Goal: Task Accomplishment & Management: Manage account settings

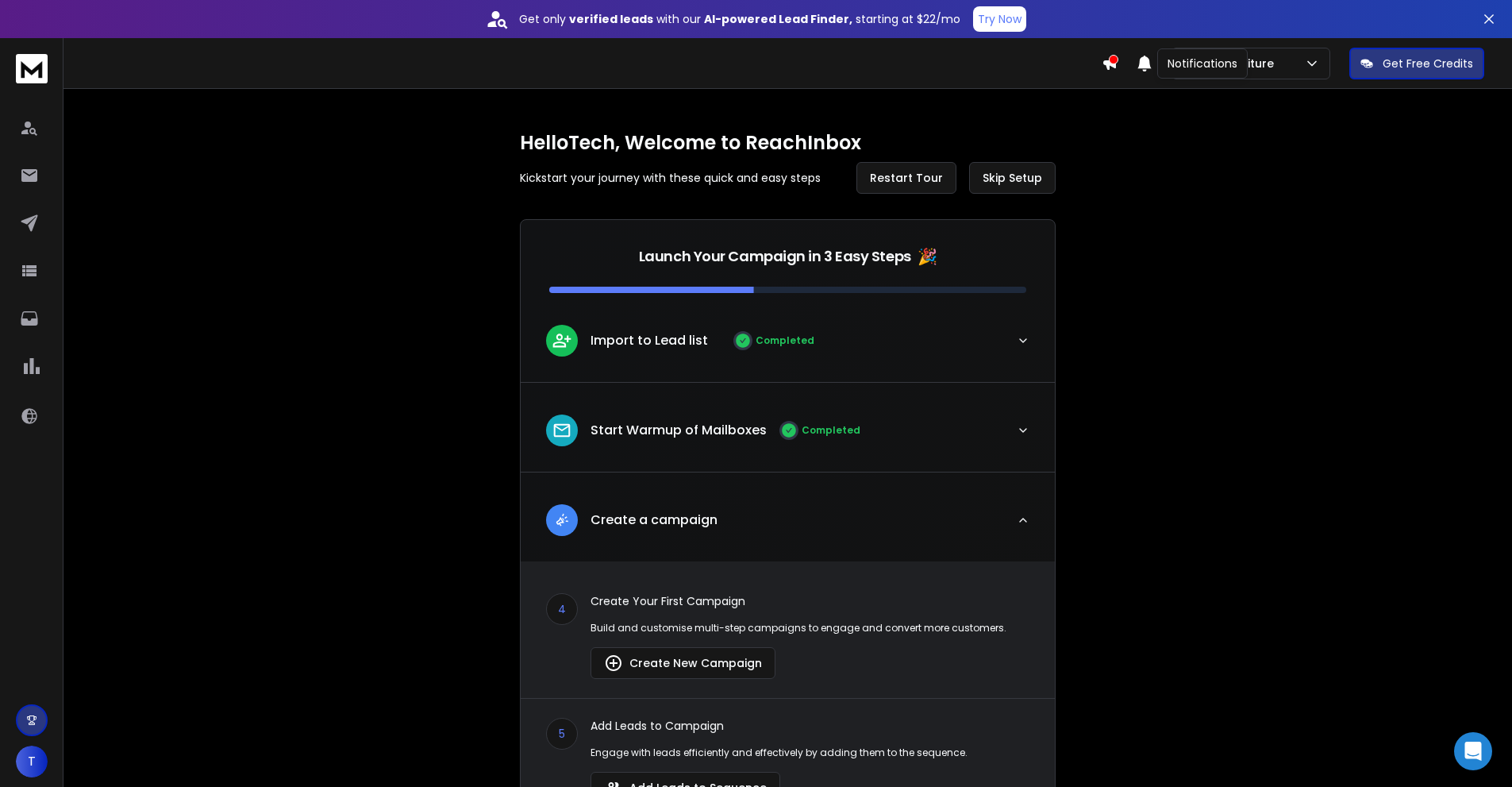
click at [1200, 58] on div "Notifications" at bounding box center [1202, 63] width 91 height 30
click at [1301, 66] on div "Galaly Furniture" at bounding box center [1251, 63] width 138 height 16
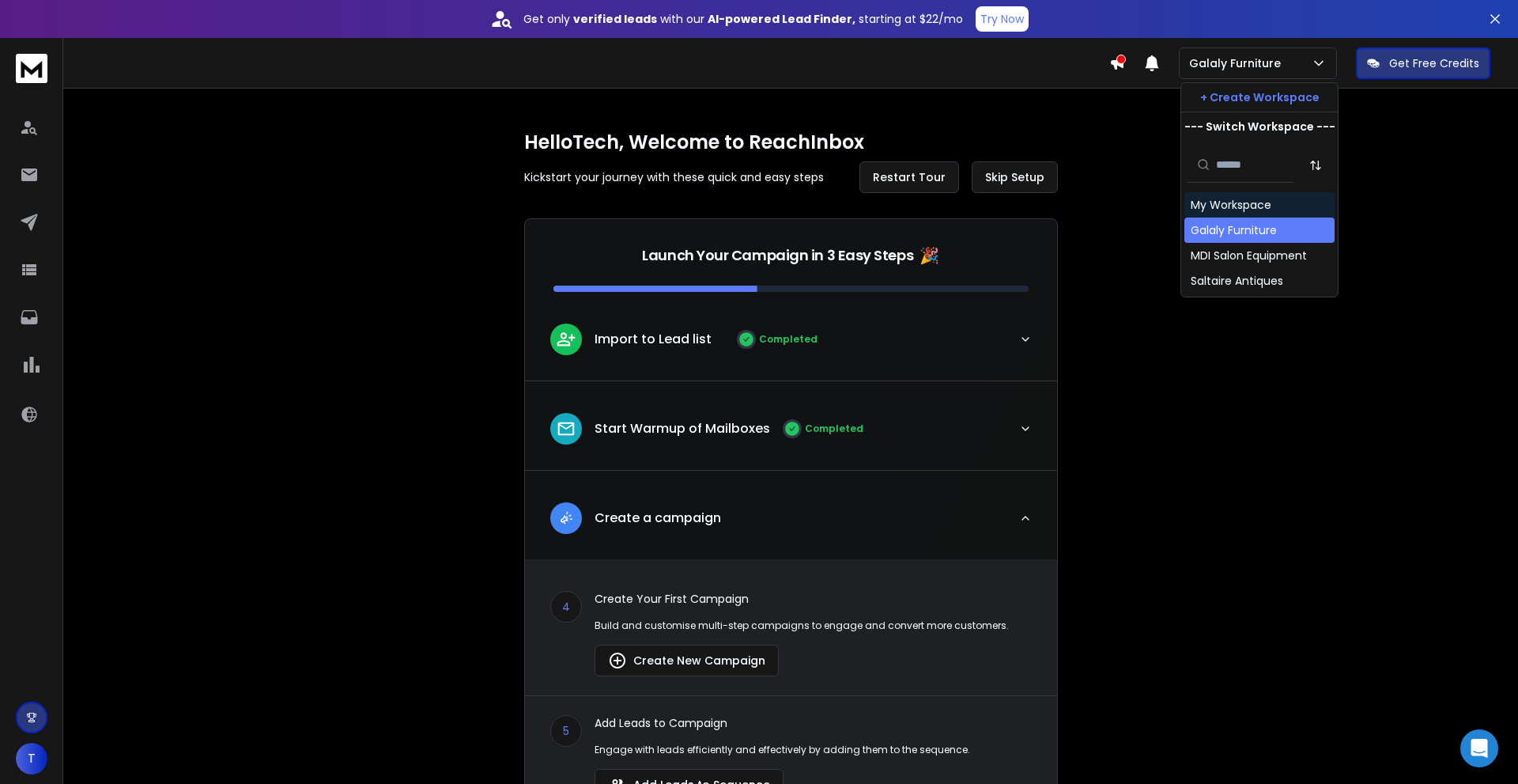
click at [1206, 213] on div "My Workspace" at bounding box center [1260, 205] width 151 height 25
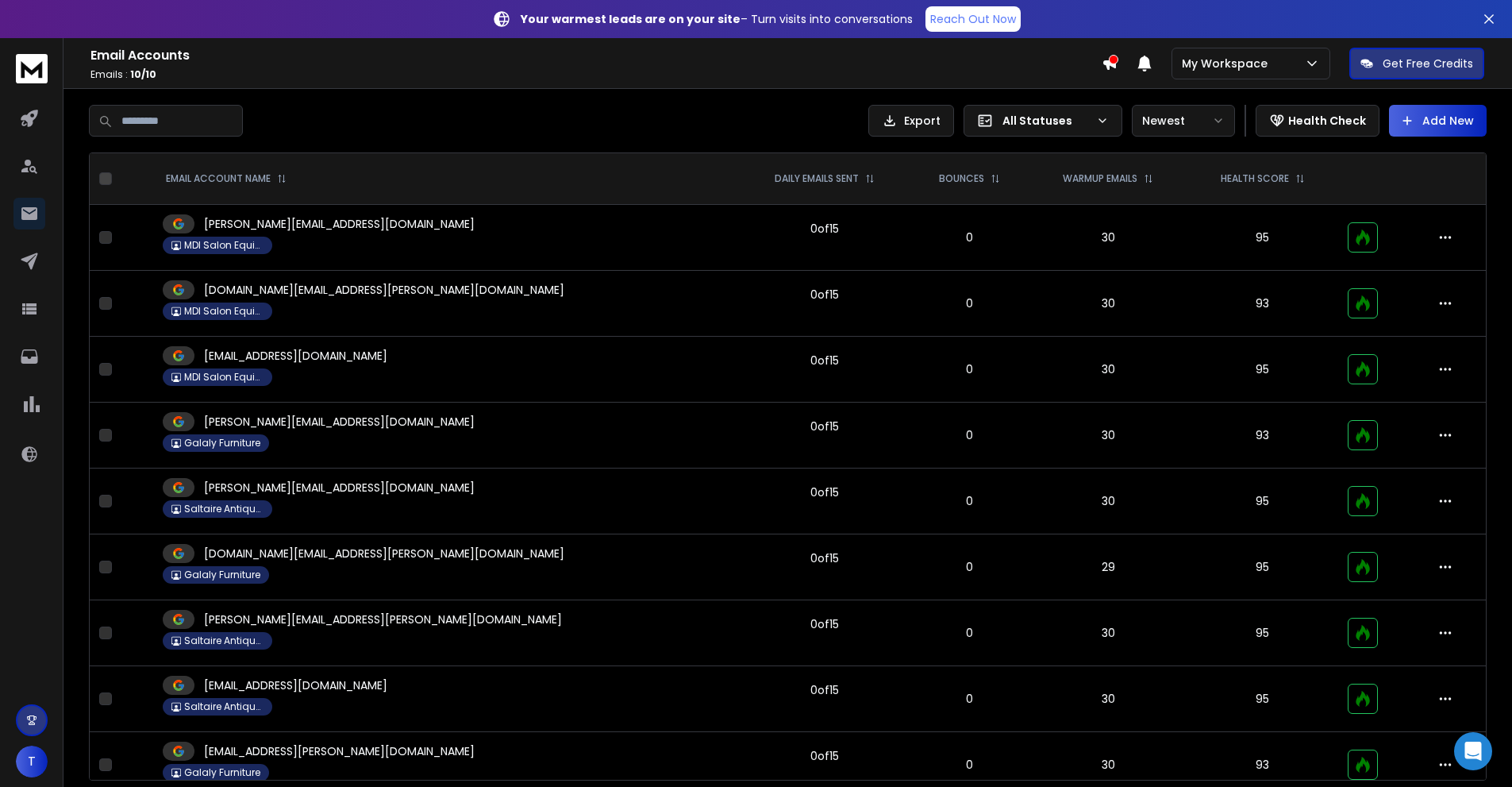
click at [1492, 26] on div at bounding box center [1488, 19] width 14 height 38
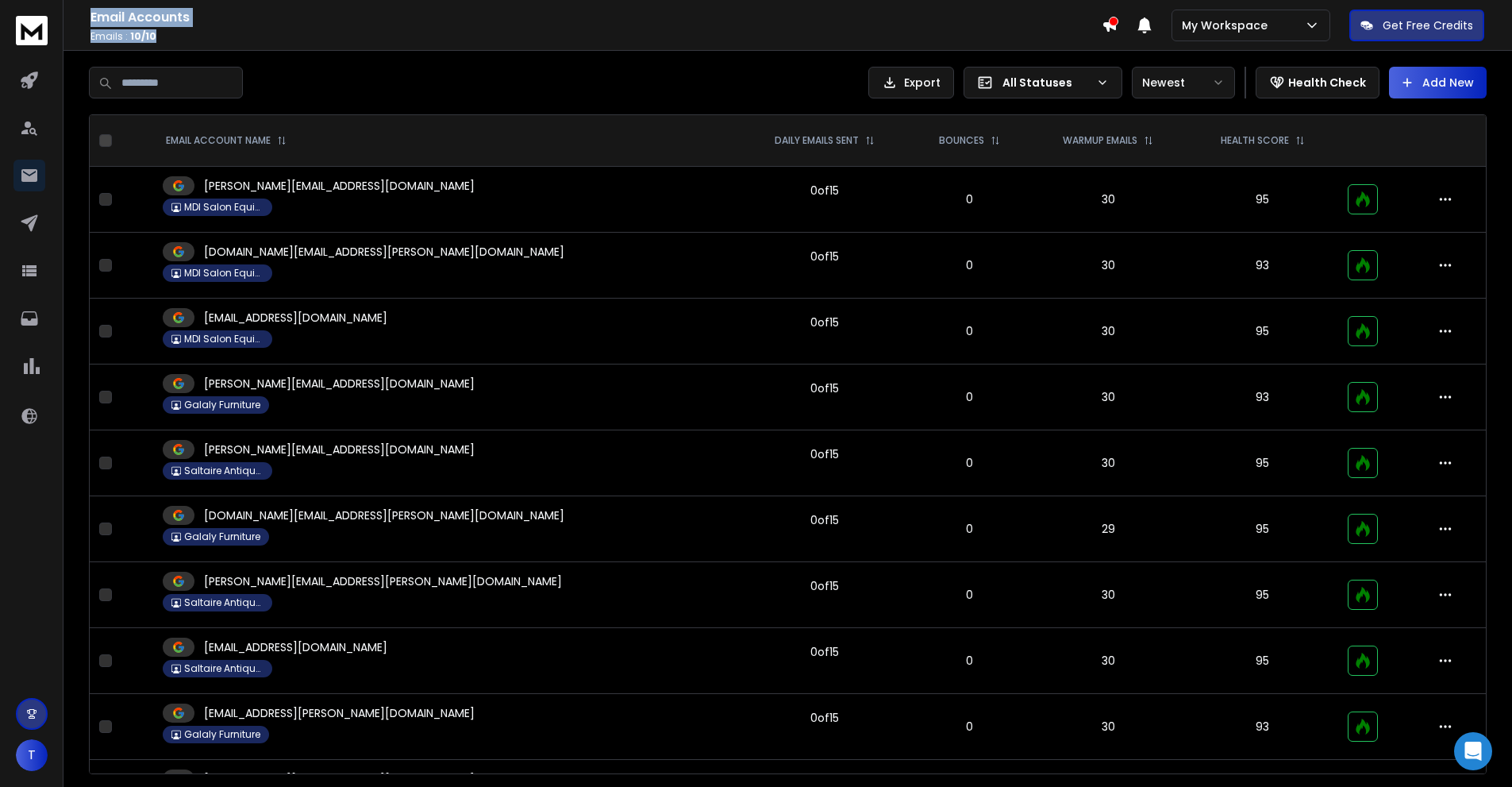
drag, startPoint x: 164, startPoint y: 34, endPoint x: 74, endPoint y: 15, distance: 92.0
click at [74, 15] on div "Email Accounts Emails : 10 / 10 My Workspace Get Free Credits" at bounding box center [756, 25] width 1512 height 50
click at [115, 18] on h1 "Email Accounts" at bounding box center [595, 18] width 1011 height 19
drag, startPoint x: 81, startPoint y: 14, endPoint x: 192, endPoint y: 43, distance: 114.7
click at [191, 43] on div "Email Accounts Emails : 10 / 10 My Workspace Get Free Credits" at bounding box center [756, 25] width 1512 height 50
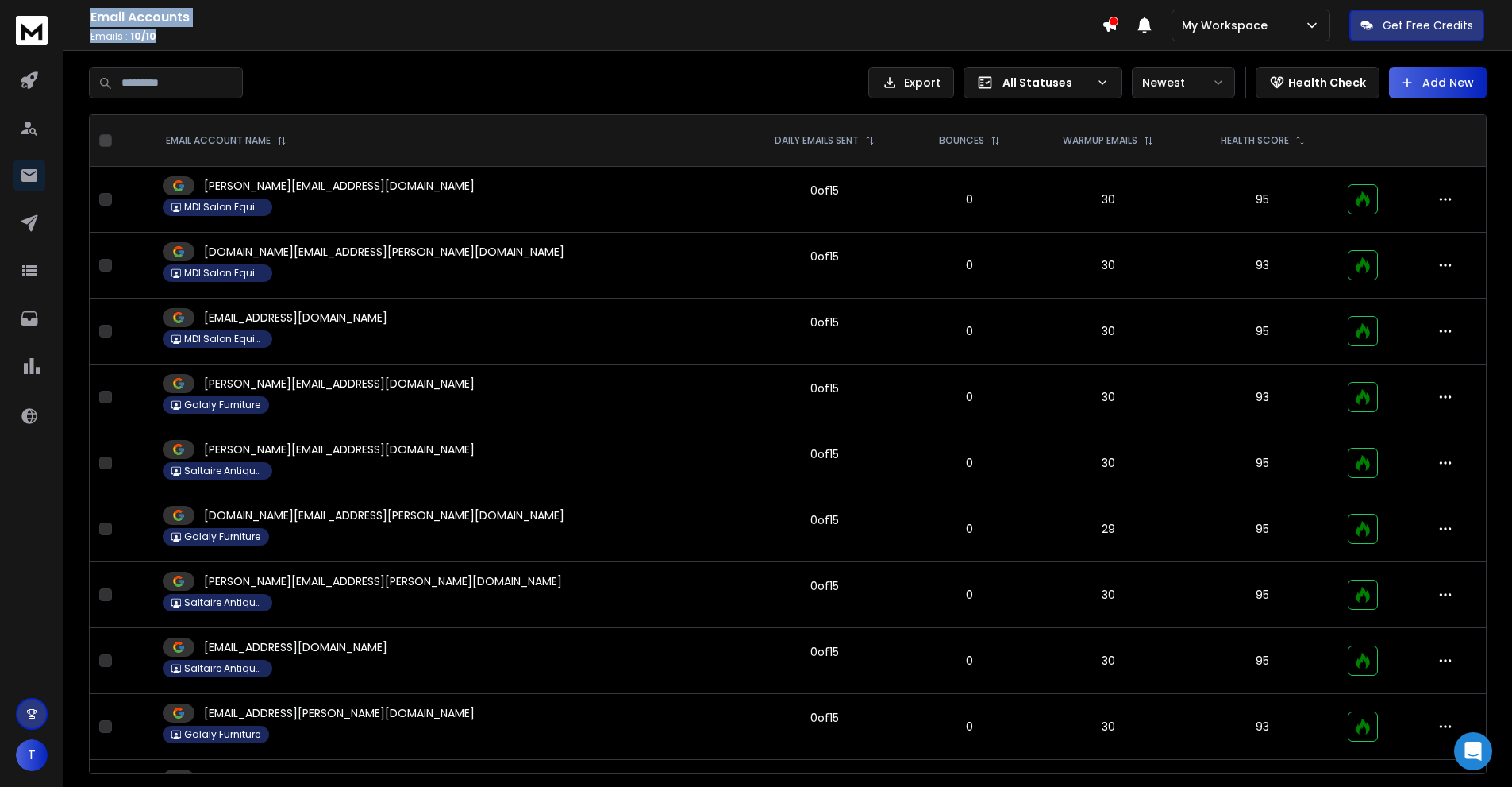
click at [192, 42] on p "Emails : 10 / 10" at bounding box center [595, 36] width 1011 height 13
click at [299, 246] on p "[DOMAIN_NAME][EMAIL_ADDRESS][PERSON_NAME][DOMAIN_NAME]" at bounding box center [385, 251] width 360 height 16
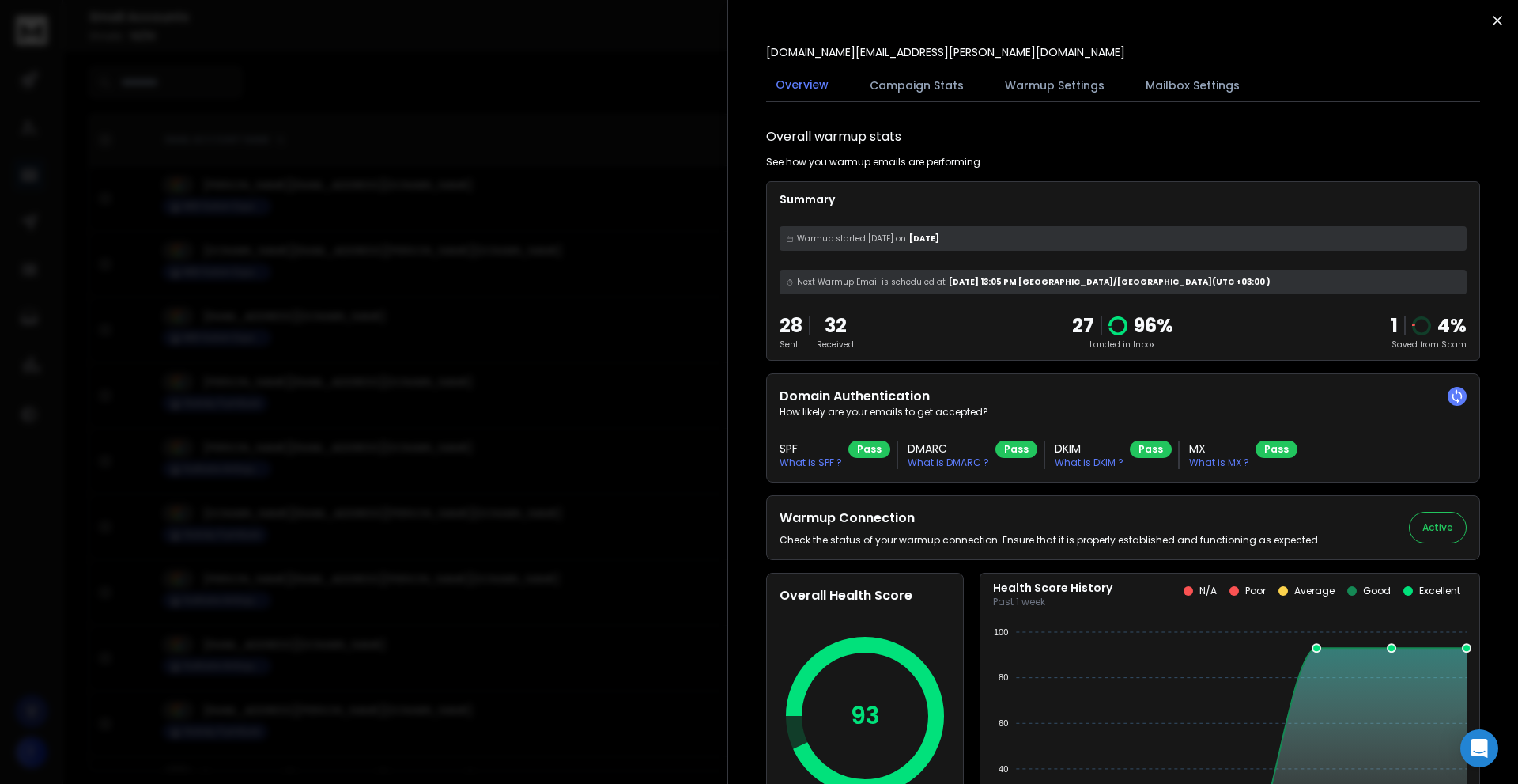
click at [1497, 13] on icon "button" at bounding box center [1498, 20] width 16 height 16
